Goal: Communication & Community: Answer question/provide support

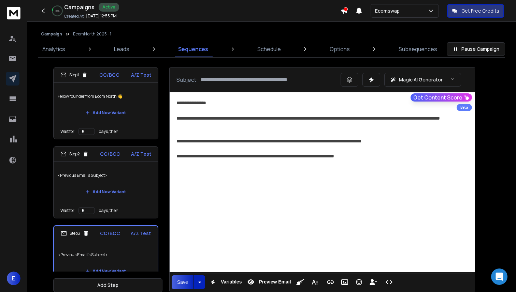
scroll to position [10, 0]
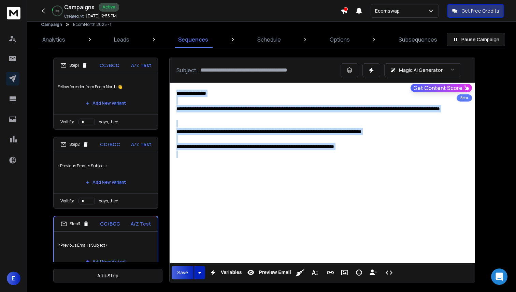
click at [44, 12] on icon at bounding box center [43, 11] width 3 height 4
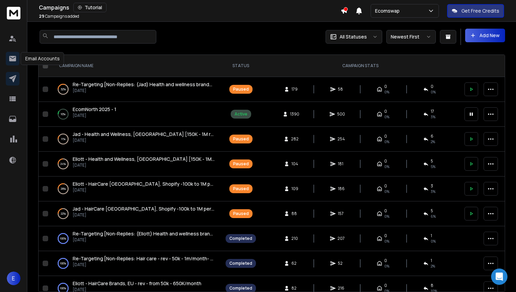
click at [14, 62] on icon at bounding box center [13, 59] width 8 height 8
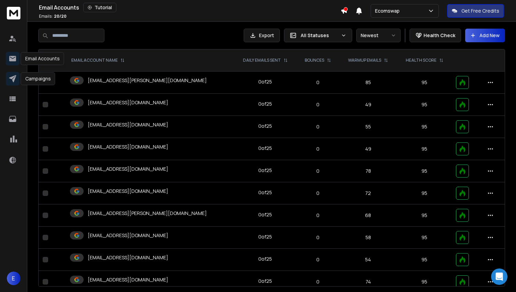
click at [15, 83] on link at bounding box center [13, 79] width 14 height 14
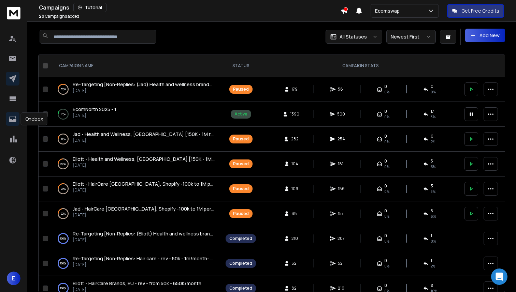
click at [12, 115] on icon at bounding box center [13, 119] width 8 height 8
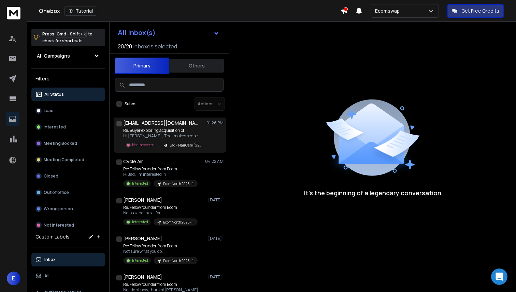
scroll to position [3, 0]
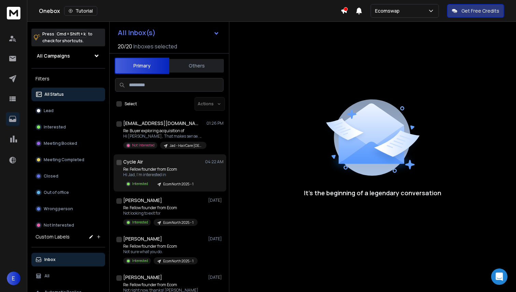
click at [171, 161] on div "Cycle Air 04:22 AM" at bounding box center [173, 162] width 100 height 7
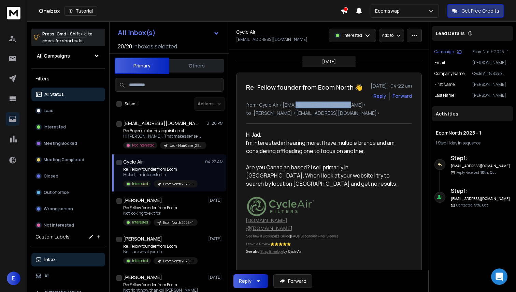
drag, startPoint x: 335, startPoint y: 106, endPoint x: 295, endPoint y: 108, distance: 40.0
click at [295, 108] on p "from: Cycle Air <[EMAIL_ADDRESS][DOMAIN_NAME]>" at bounding box center [329, 105] width 166 height 7
copy p "[DOMAIN_NAME]"
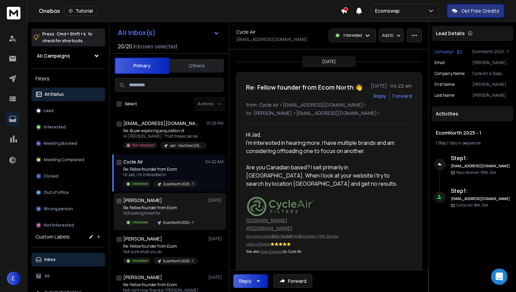
click at [168, 205] on p "Re: Fellow founder from Ecom" at bounding box center [160, 207] width 74 height 5
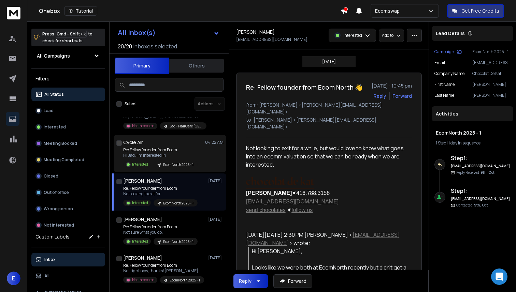
scroll to position [29, 0]
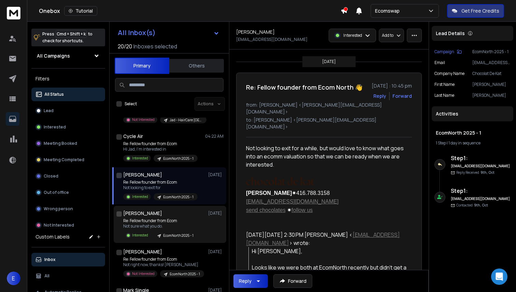
click at [174, 223] on p "Re: Fellow founder from Ecom" at bounding box center [160, 220] width 74 height 5
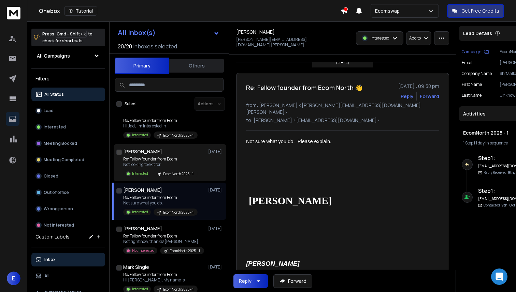
scroll to position [93, 0]
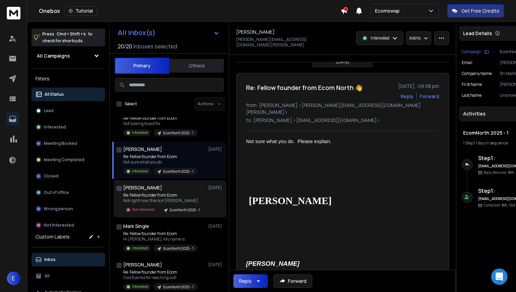
click at [197, 198] on p "Not right now, thanks! [PERSON_NAME]" at bounding box center [163, 200] width 81 height 5
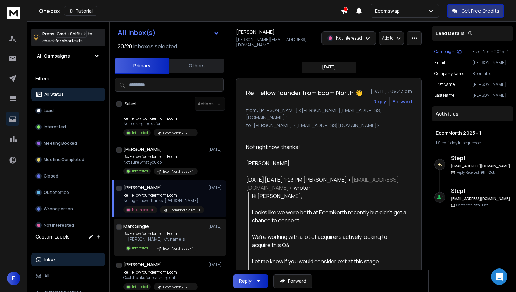
click at [165, 235] on p "Re: Fellow founder from Ecom" at bounding box center [160, 233] width 74 height 5
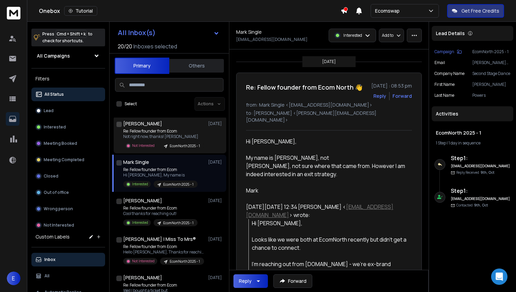
scroll to position [166, 0]
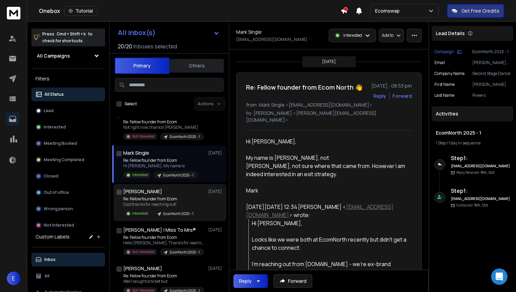
click at [173, 203] on p "Cool thanks for reaching out!" at bounding box center [160, 204] width 74 height 5
